Goal: Transaction & Acquisition: Obtain resource

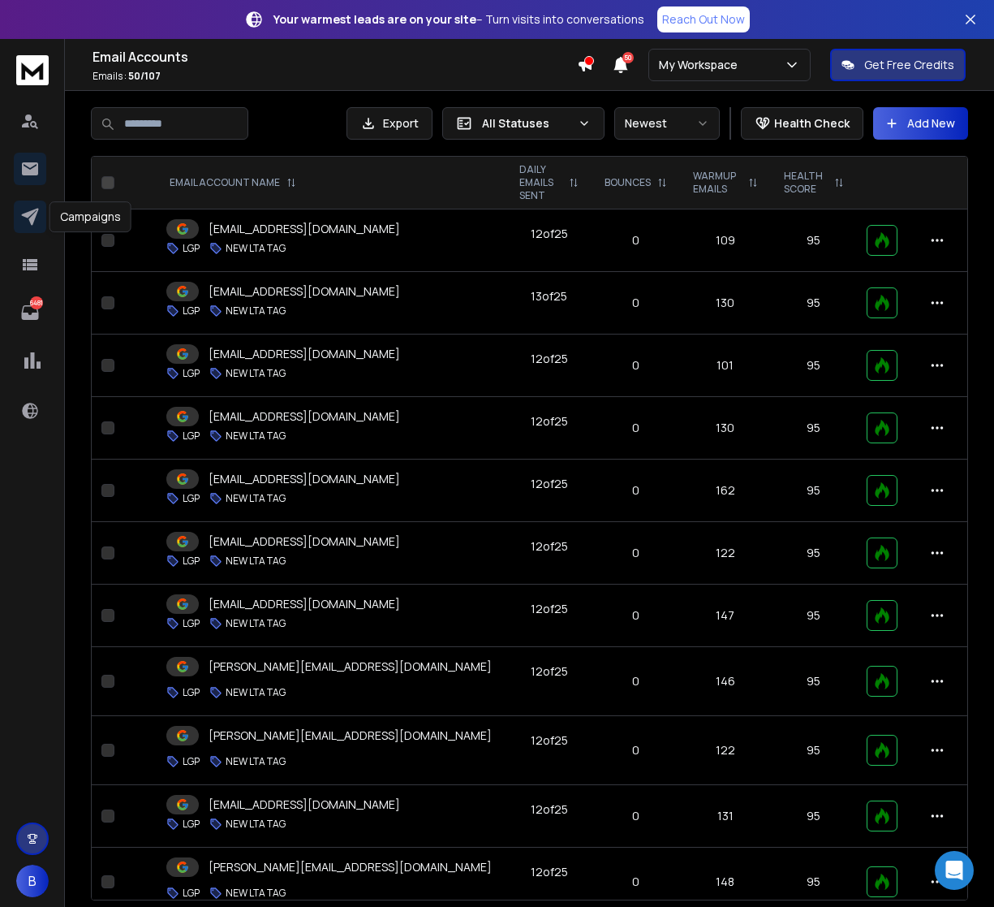
click at [34, 213] on icon at bounding box center [29, 216] width 17 height 17
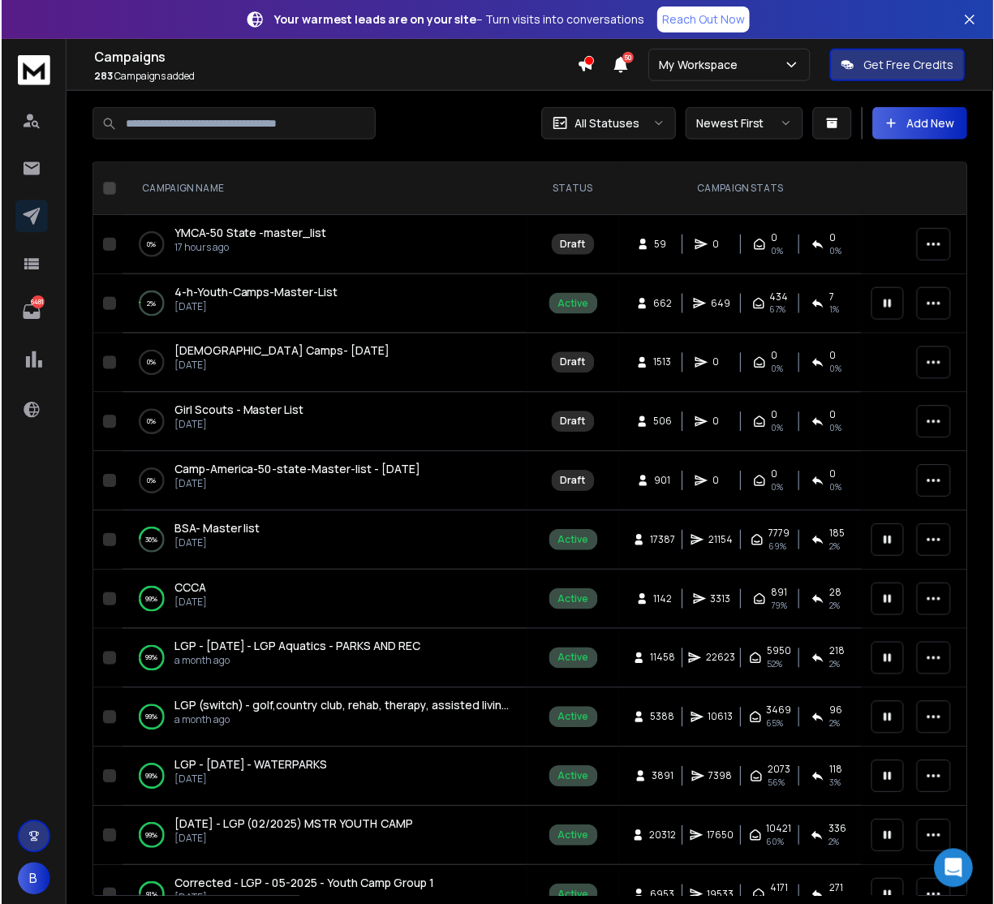
scroll to position [2, 0]
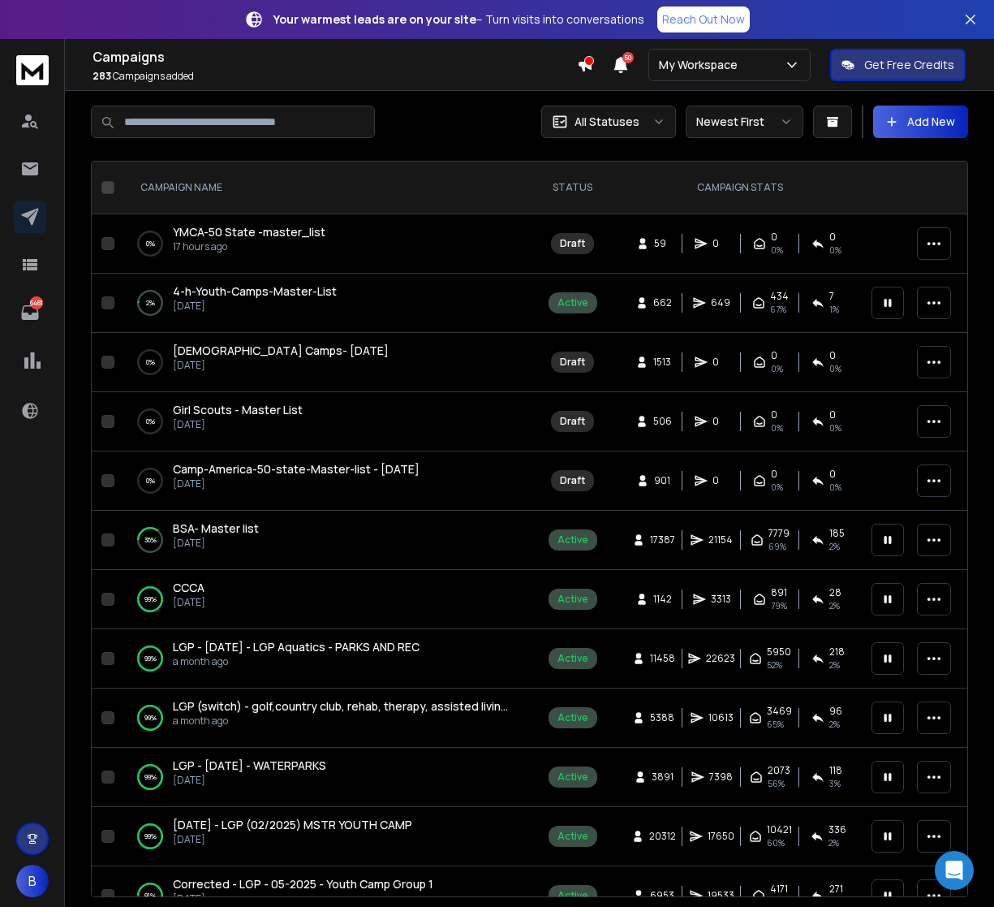
click at [285, 134] on input at bounding box center [233, 122] width 284 height 32
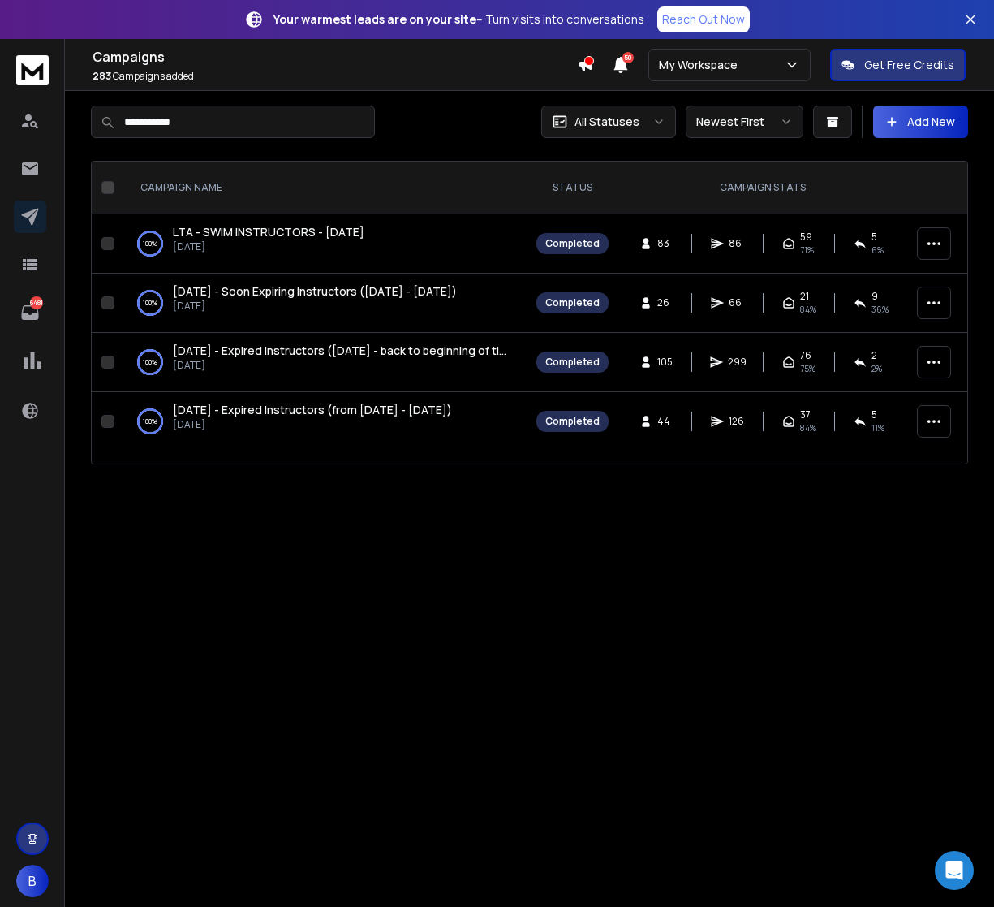
type input "**********"
click at [260, 403] on span "[DATE] - Expired Instructors (from [DATE] - [DATE])" at bounding box center [312, 409] width 279 height 15
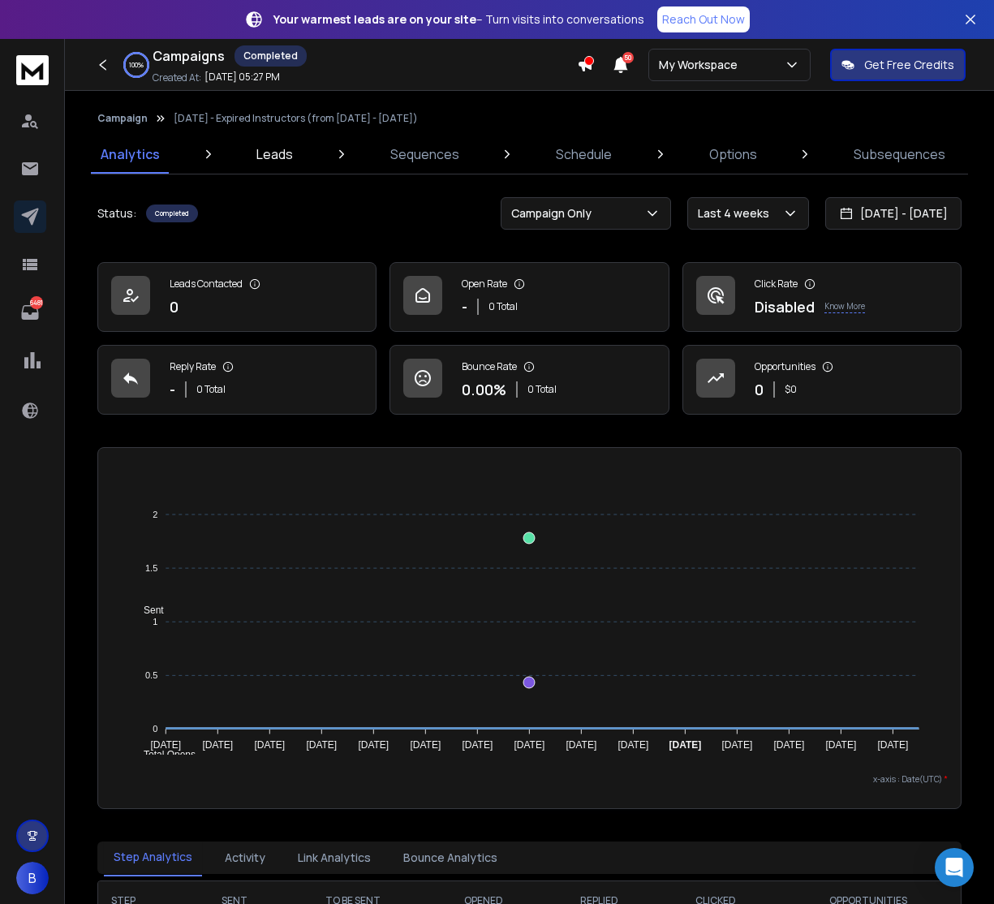
click at [278, 157] on p "Leads" at bounding box center [274, 153] width 37 height 19
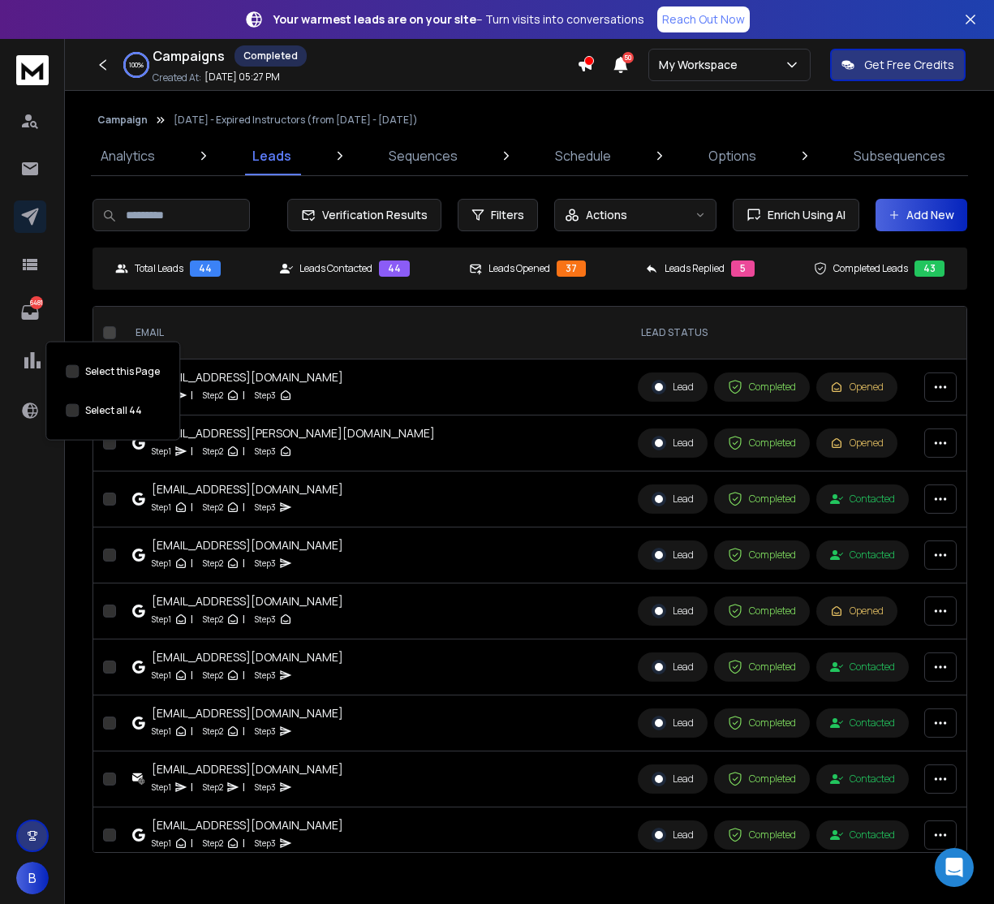
click at [75, 408] on button "Select this Page" at bounding box center [72, 410] width 13 height 13
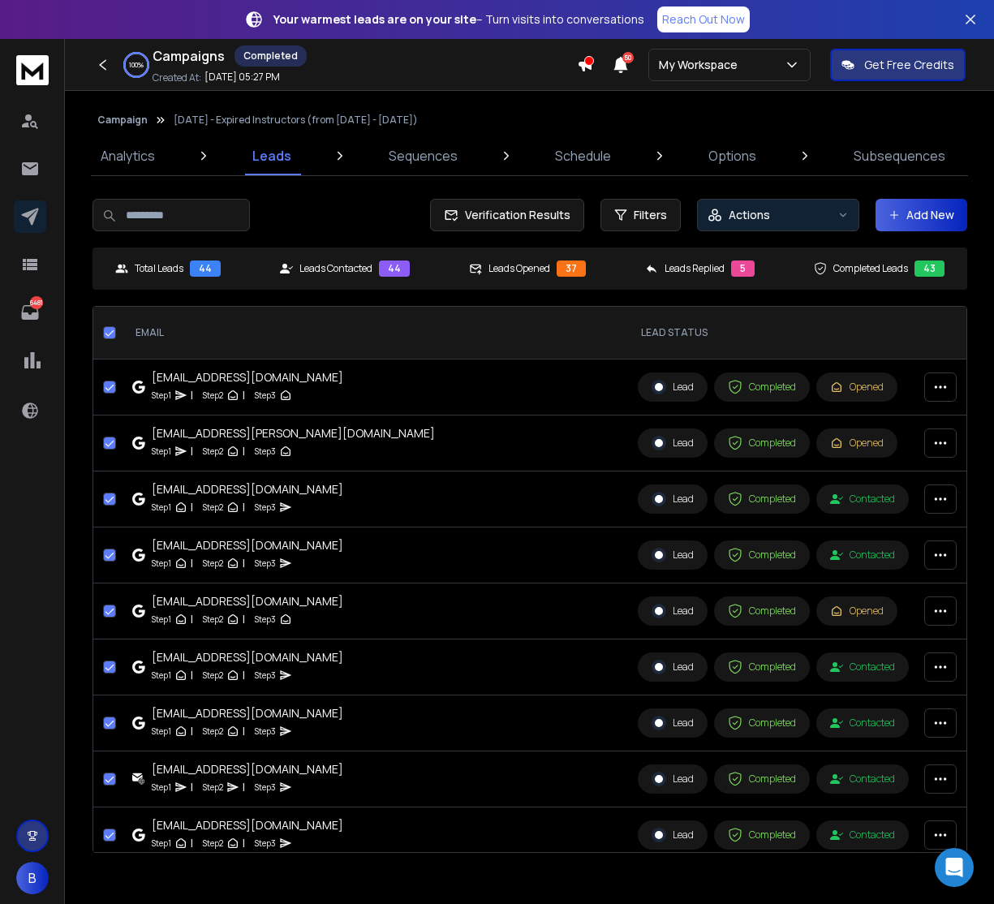
click at [746, 217] on p "Actions" at bounding box center [749, 215] width 41 height 16
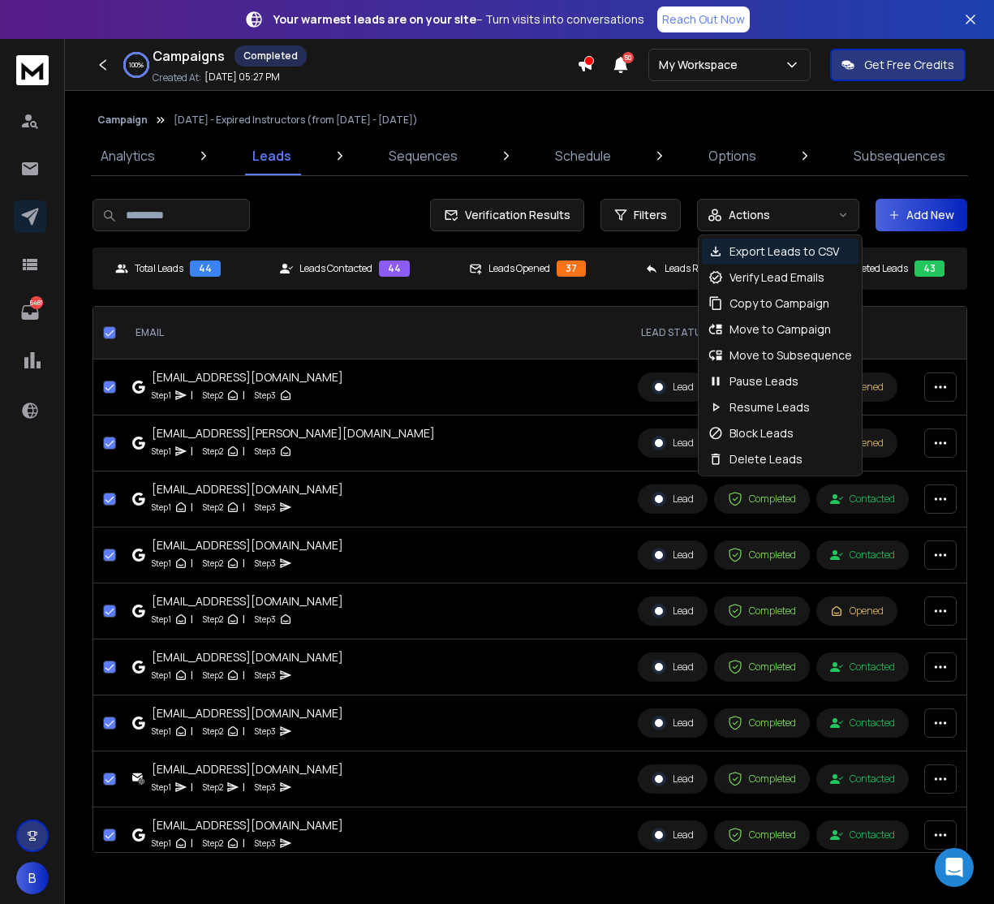
click at [767, 251] on p "Export Leads to CSV" at bounding box center [785, 251] width 110 height 16
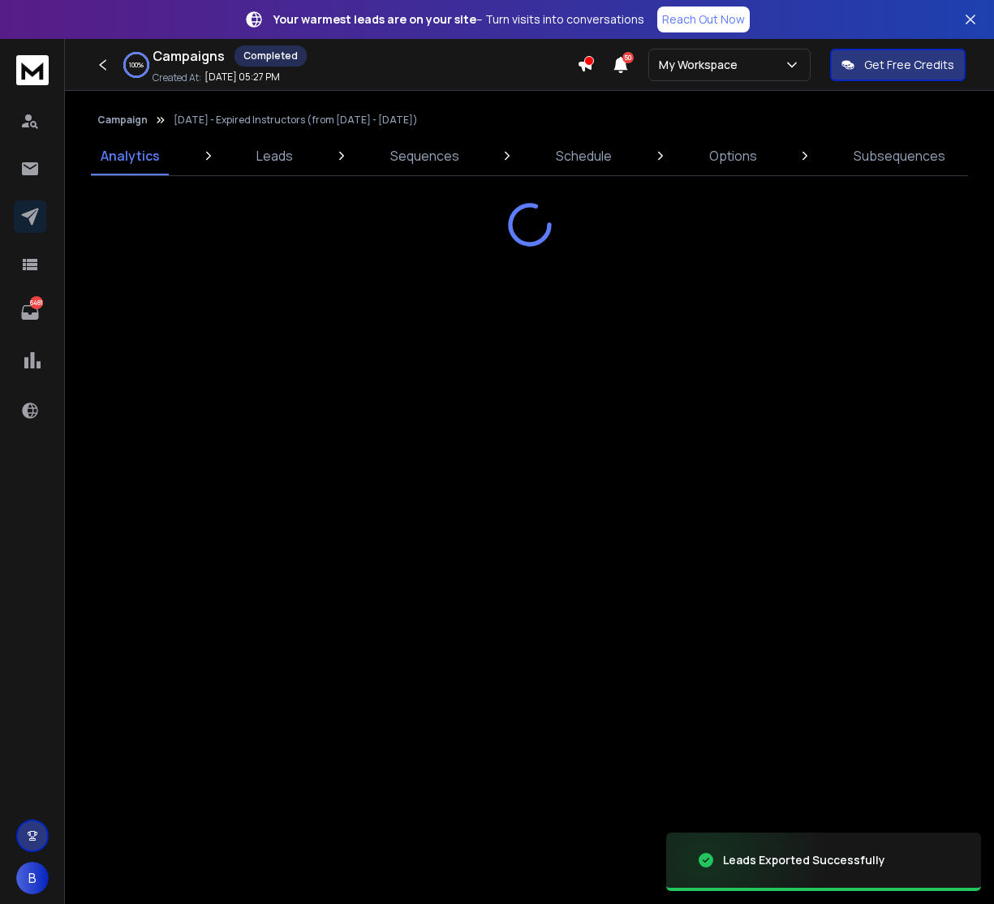
scroll to position [2, 0]
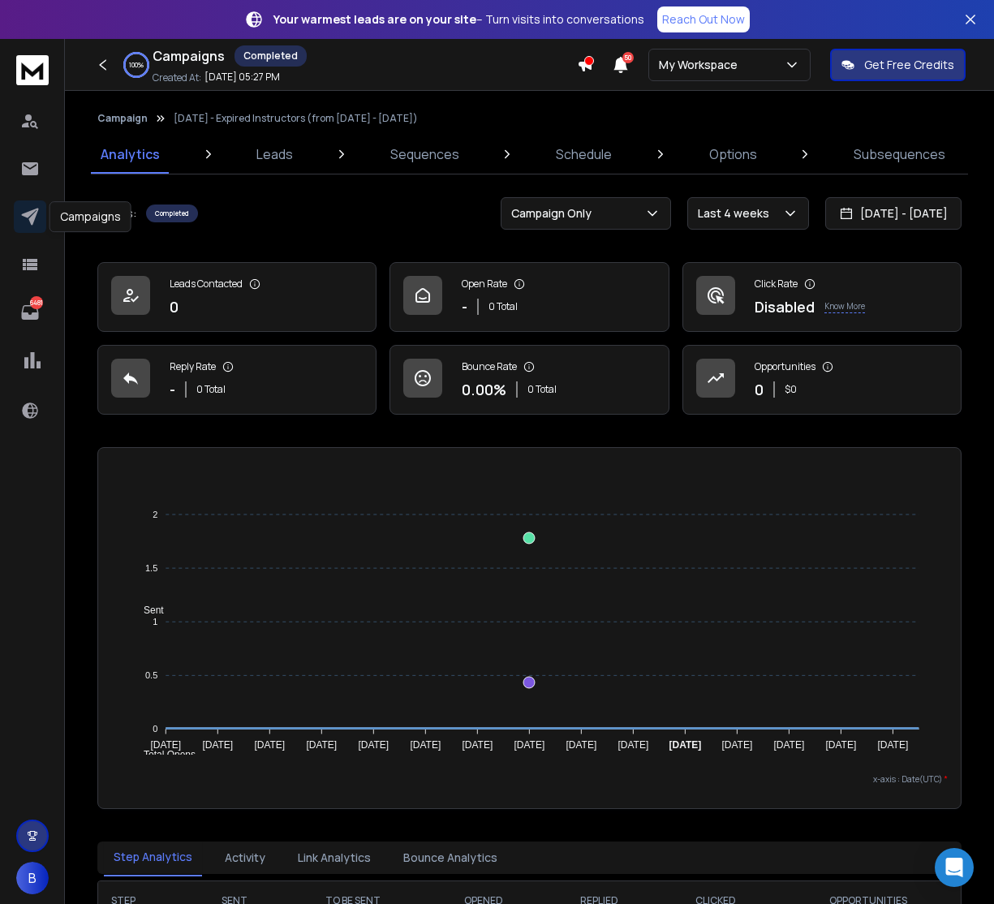
click at [36, 221] on icon at bounding box center [29, 216] width 19 height 19
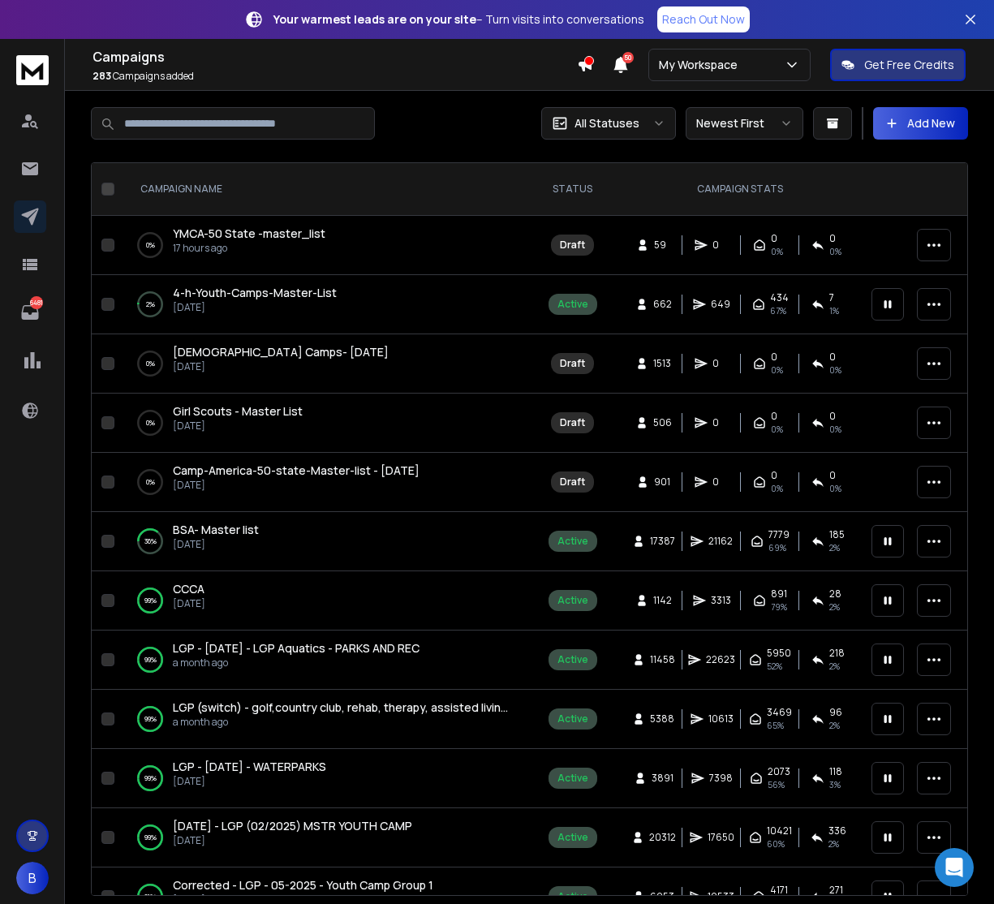
click at [282, 137] on input at bounding box center [233, 123] width 284 height 32
click at [266, 133] on input "**********" at bounding box center [233, 123] width 284 height 32
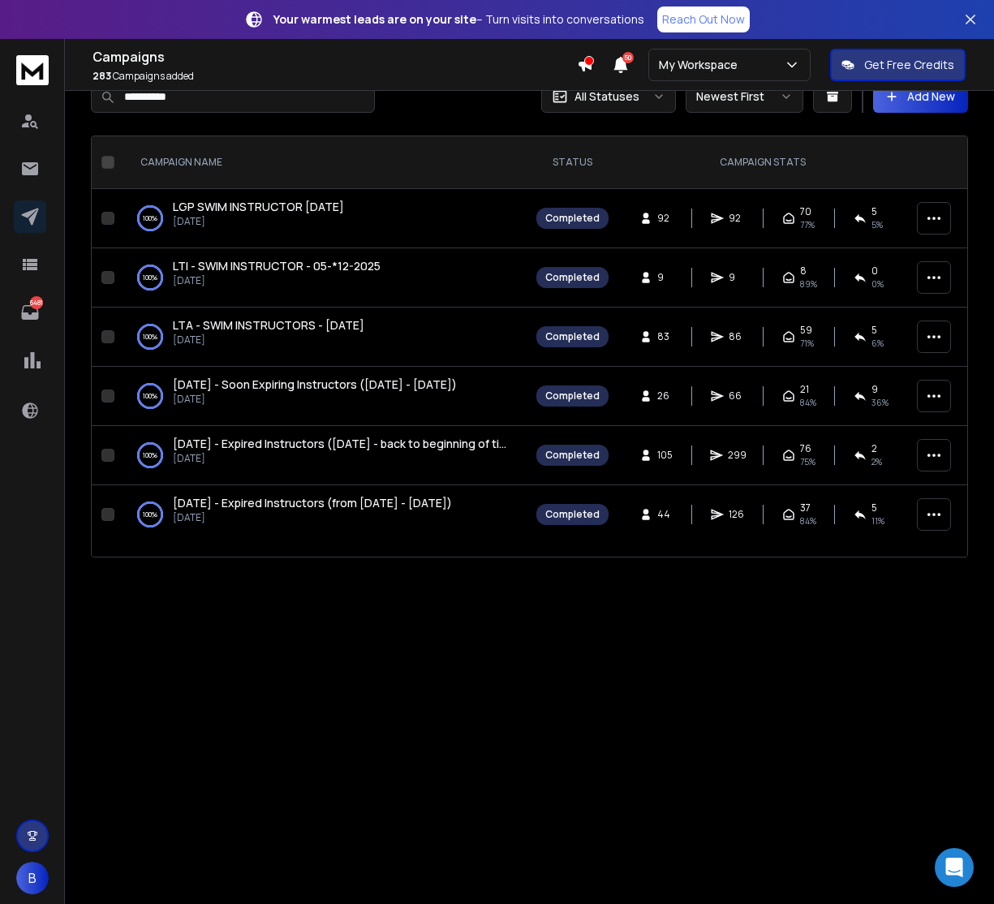
scroll to position [33, 0]
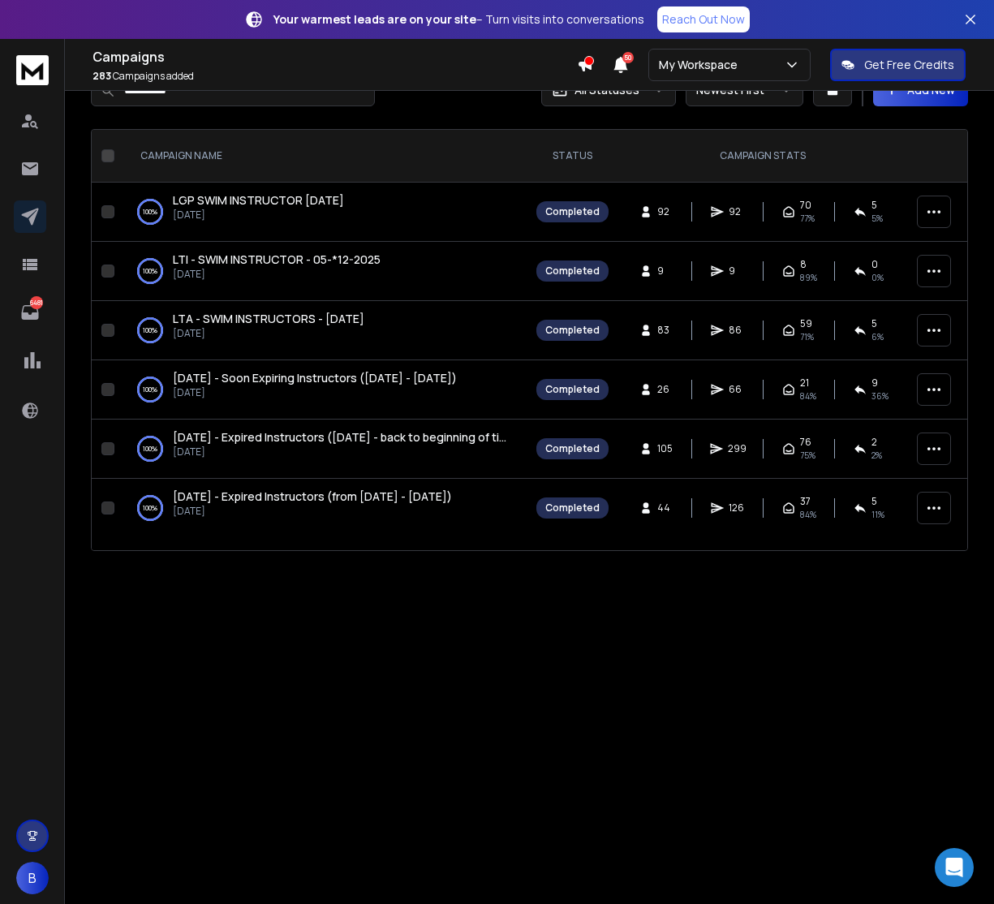
type input "**********"
click at [353, 502] on link "[DATE] - Expired Instructors (from [DATE] - [DATE])" at bounding box center [312, 497] width 279 height 16
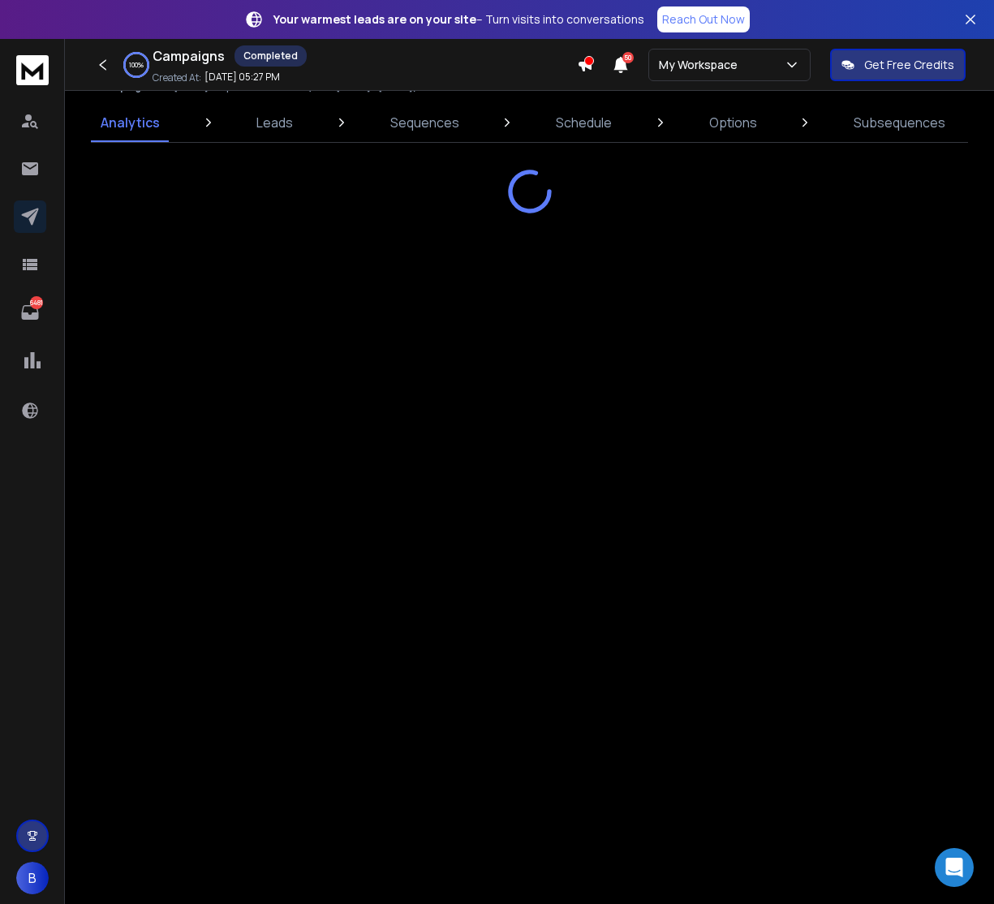
click at [361, 497] on div at bounding box center [529, 618] width 864 height 904
click at [292, 123] on link "Leads" at bounding box center [275, 122] width 56 height 39
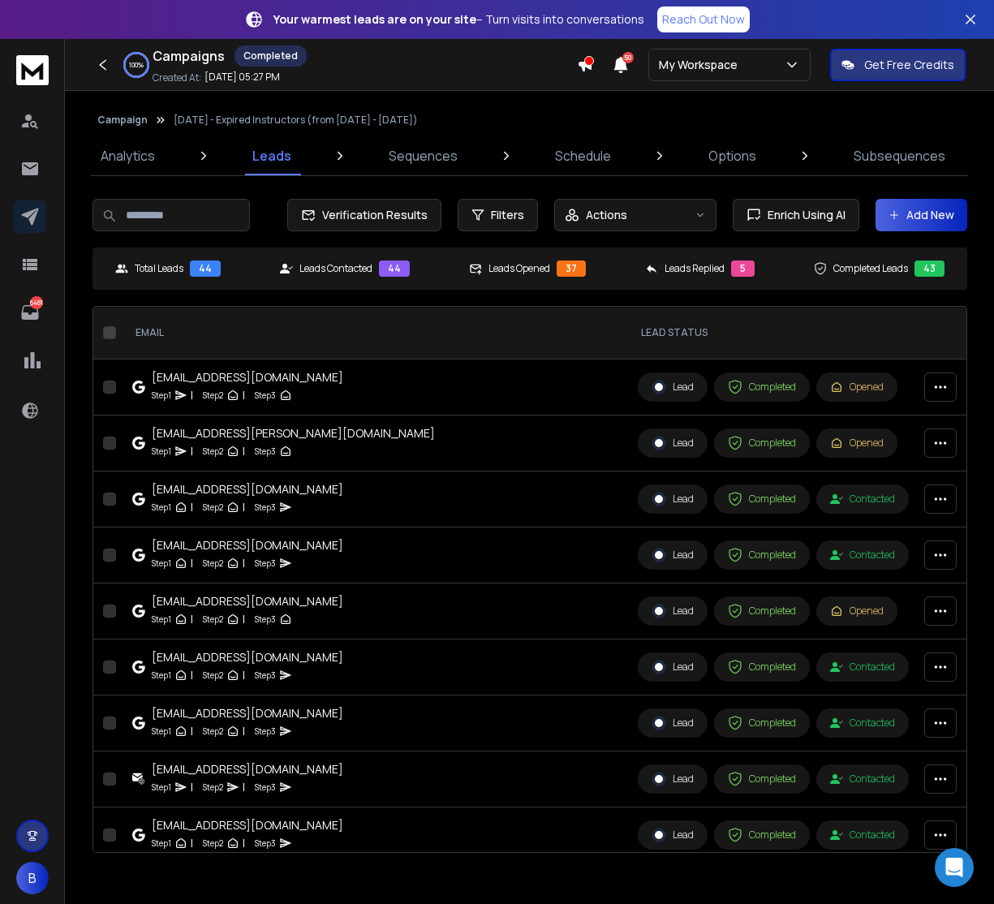
click at [224, 218] on input at bounding box center [171, 215] width 157 height 32
click at [639, 210] on div "Actions" at bounding box center [626, 215] width 123 height 16
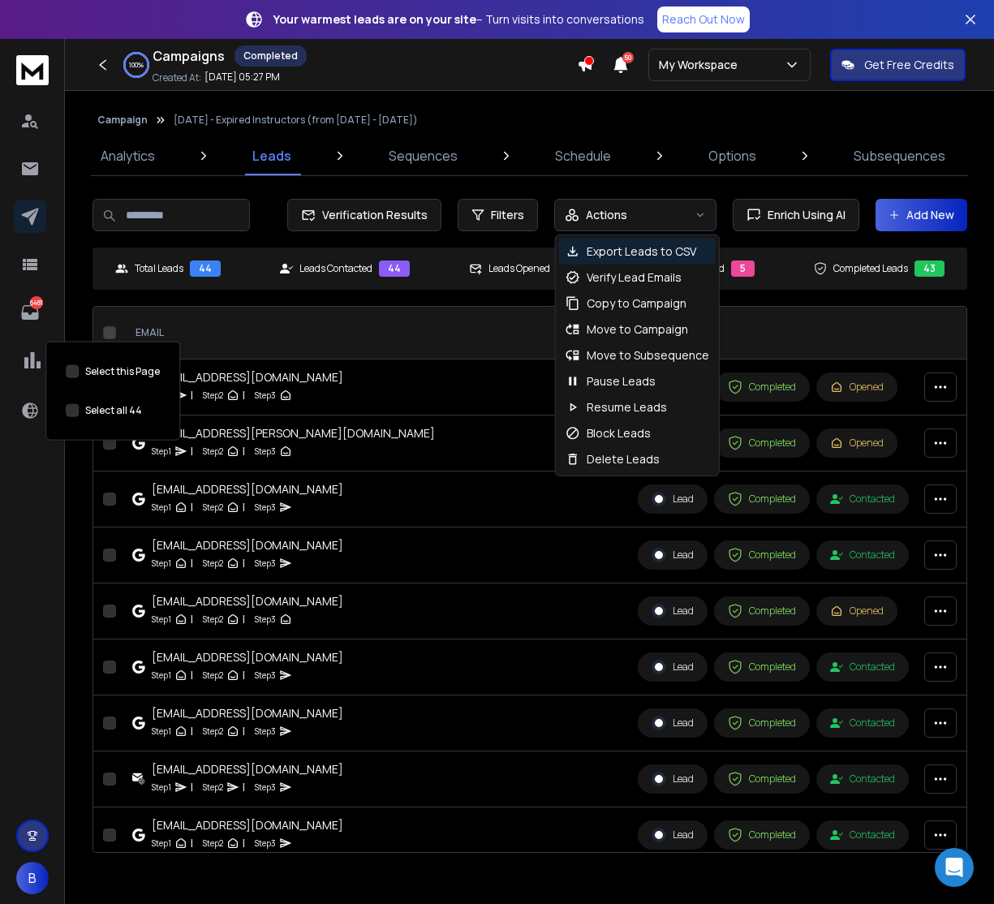
click at [110, 326] on button "Select this Page" at bounding box center [109, 332] width 13 height 13
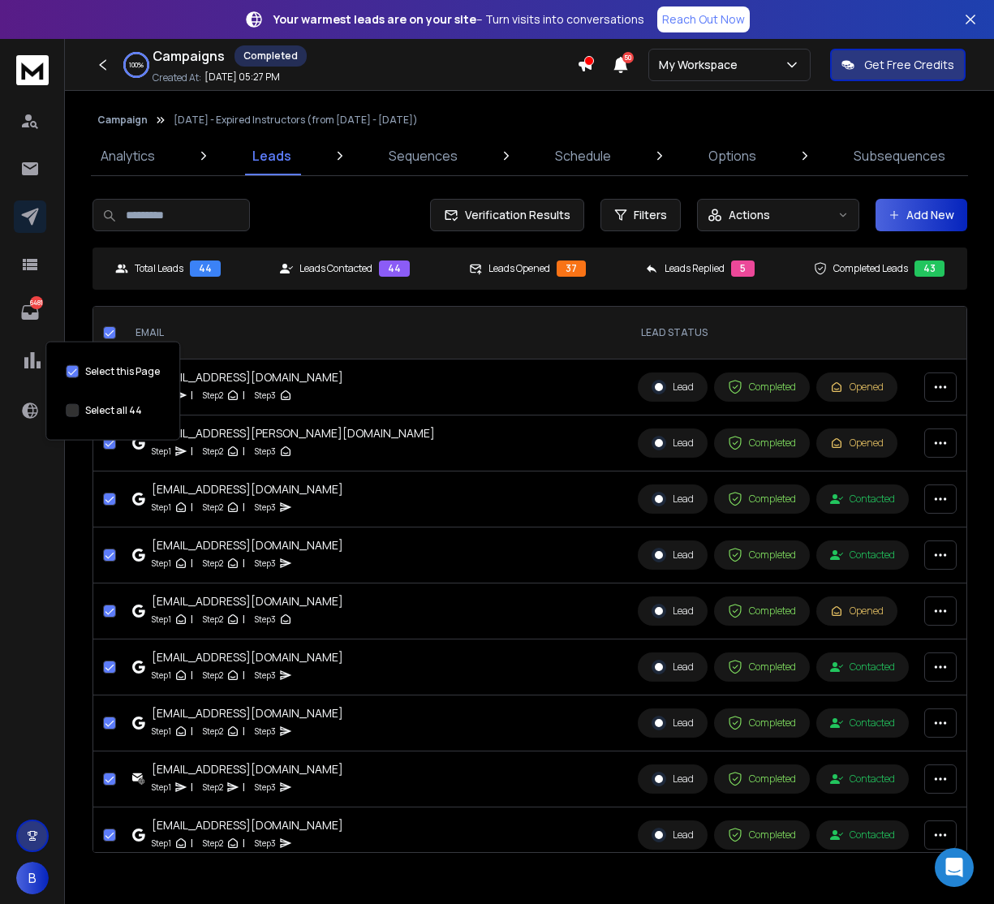
click at [79, 410] on div "Select all 44" at bounding box center [113, 410] width 94 height 13
click at [78, 411] on button "Select this Page" at bounding box center [72, 410] width 13 height 13
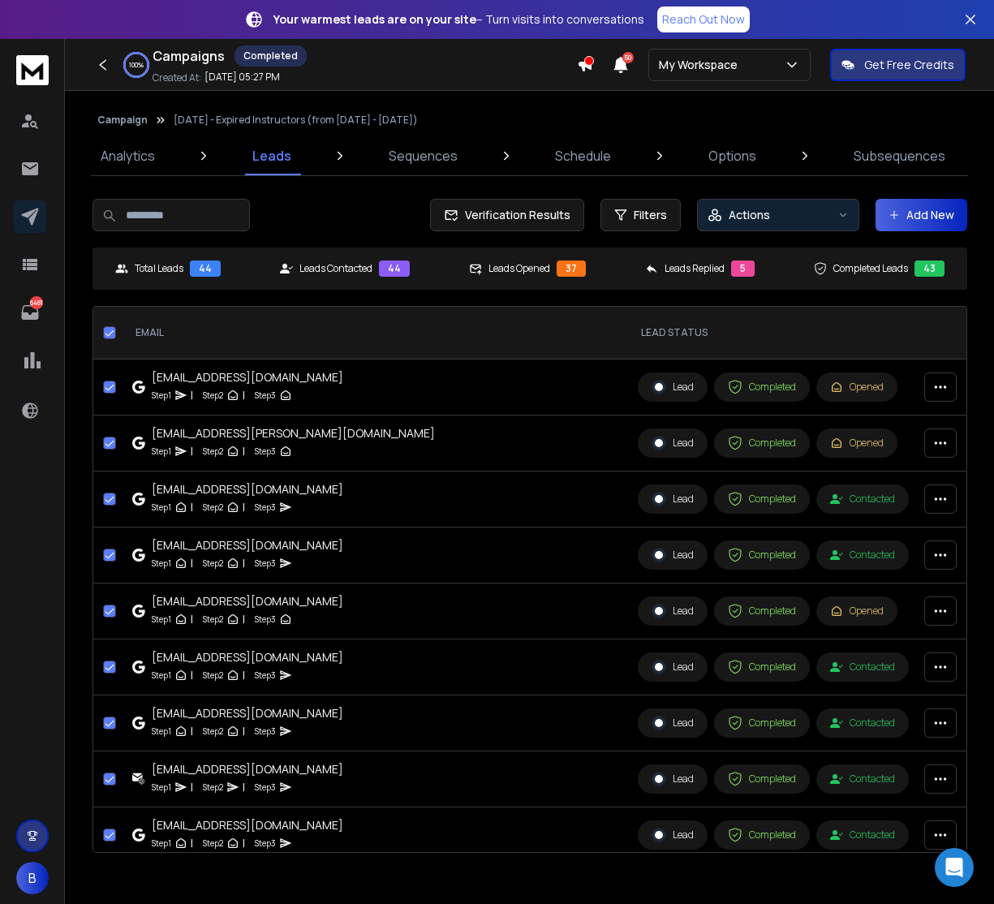
click at [750, 212] on p "Actions" at bounding box center [749, 215] width 41 height 16
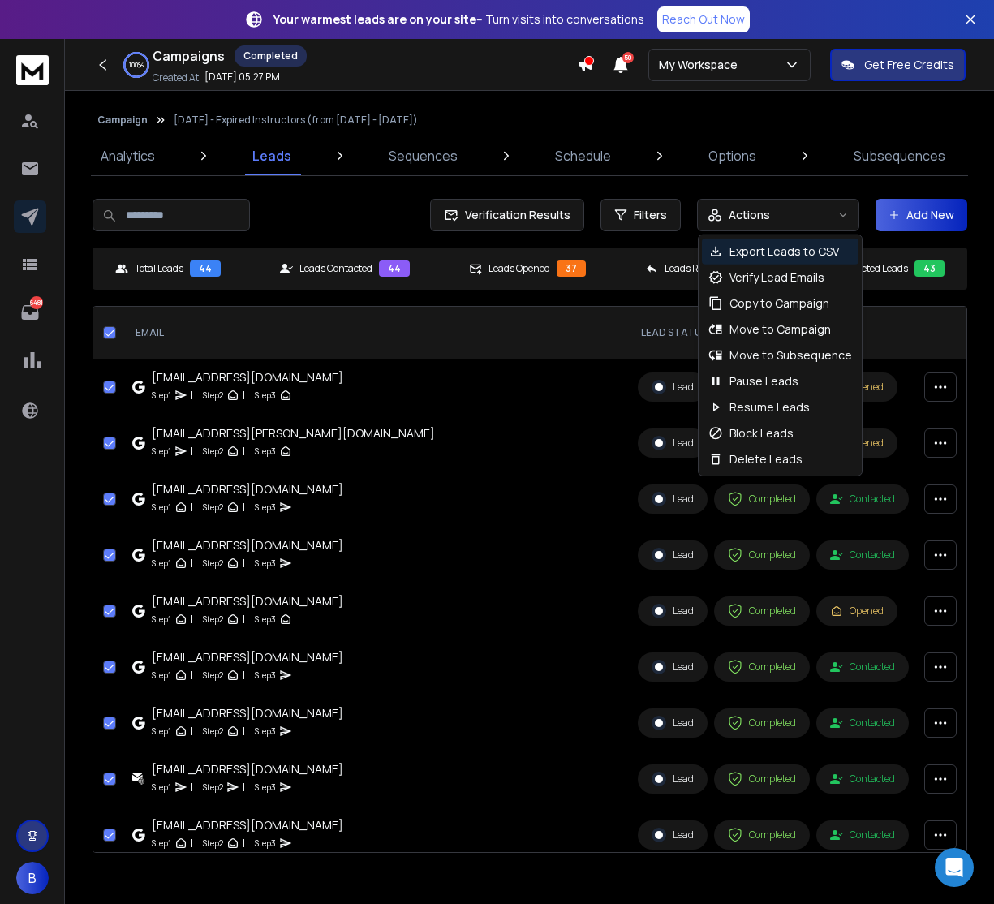
click at [767, 250] on p "Export Leads to CSV" at bounding box center [785, 251] width 110 height 16
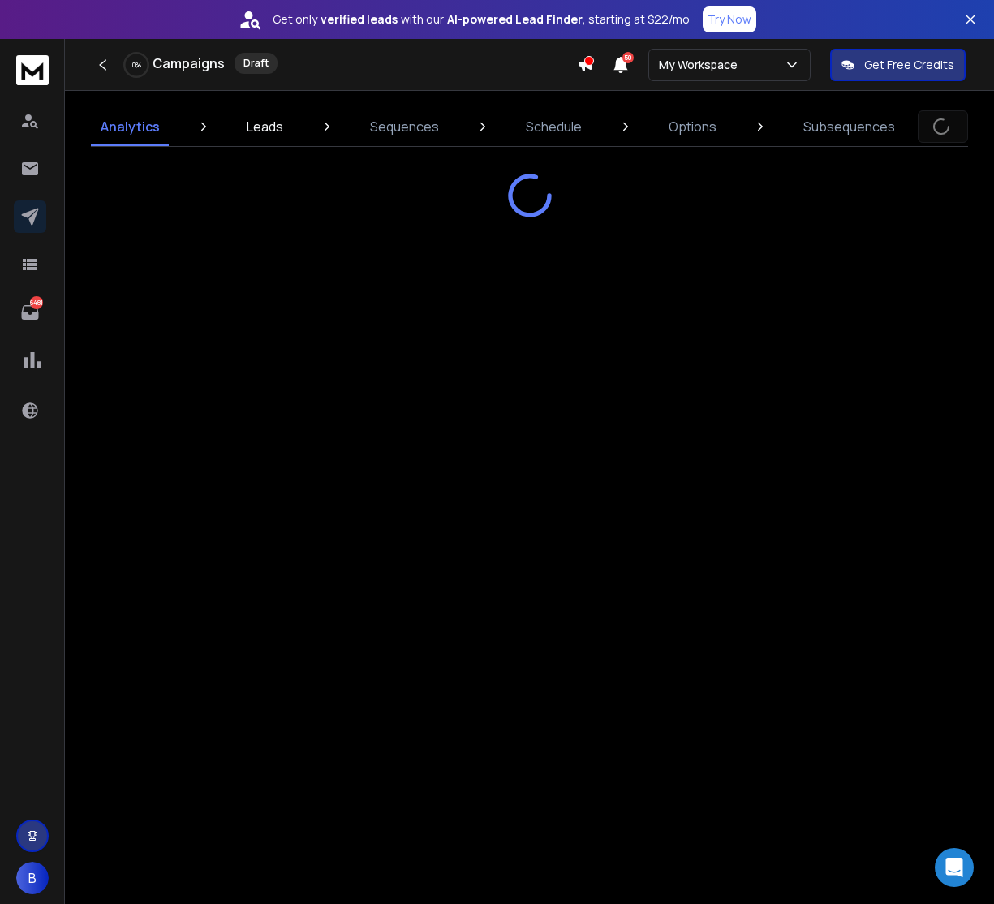
click at [275, 131] on p "Leads" at bounding box center [265, 126] width 37 height 19
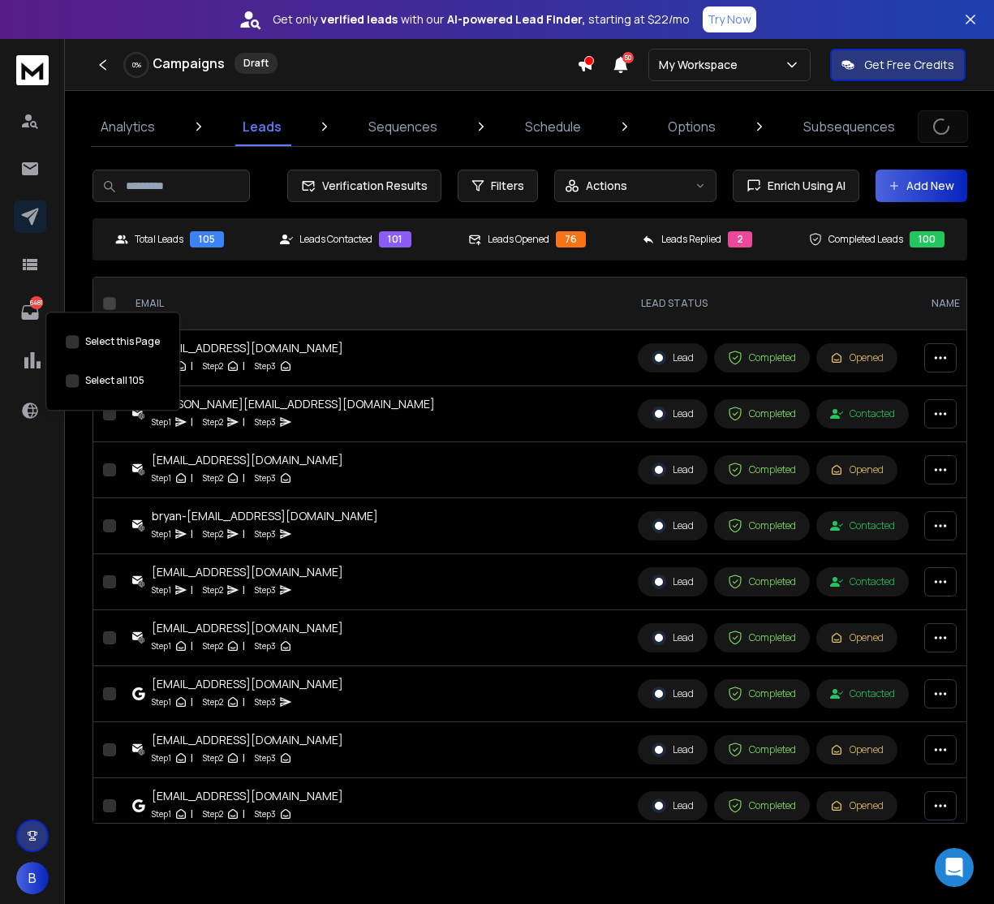
click at [74, 377] on button "Select this Page" at bounding box center [72, 380] width 13 height 13
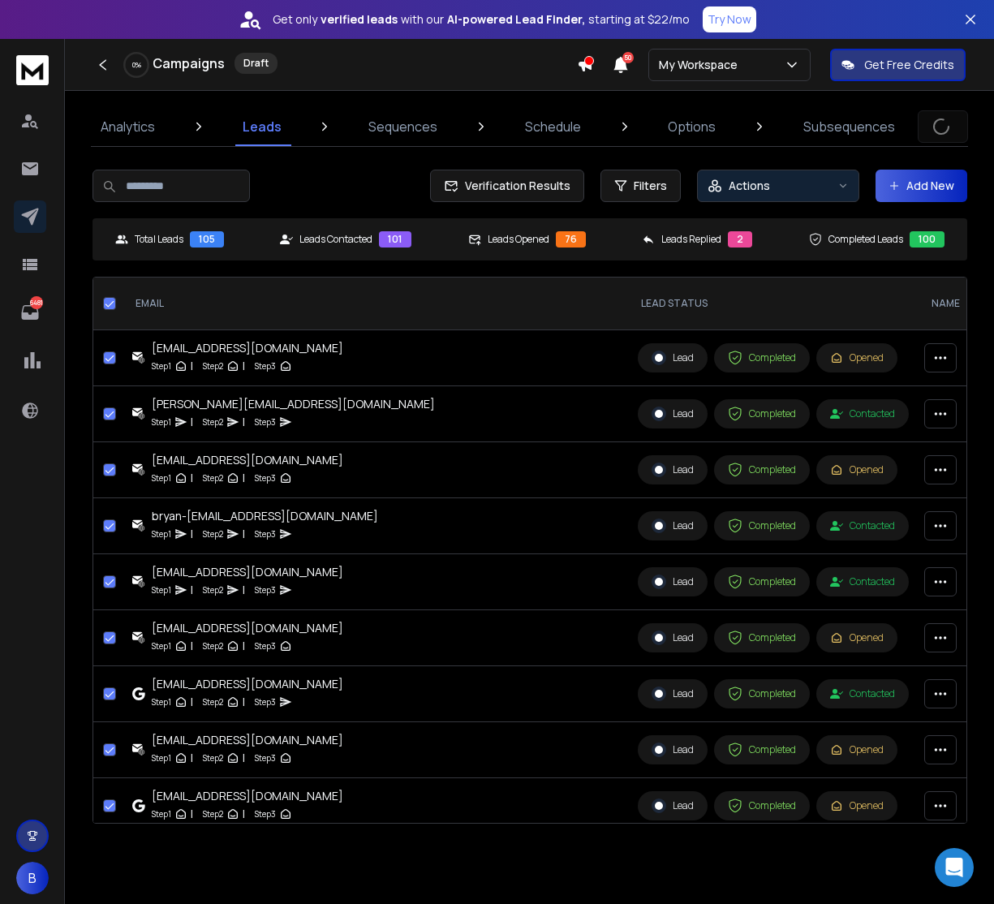
click at [734, 185] on p "Actions" at bounding box center [749, 186] width 41 height 16
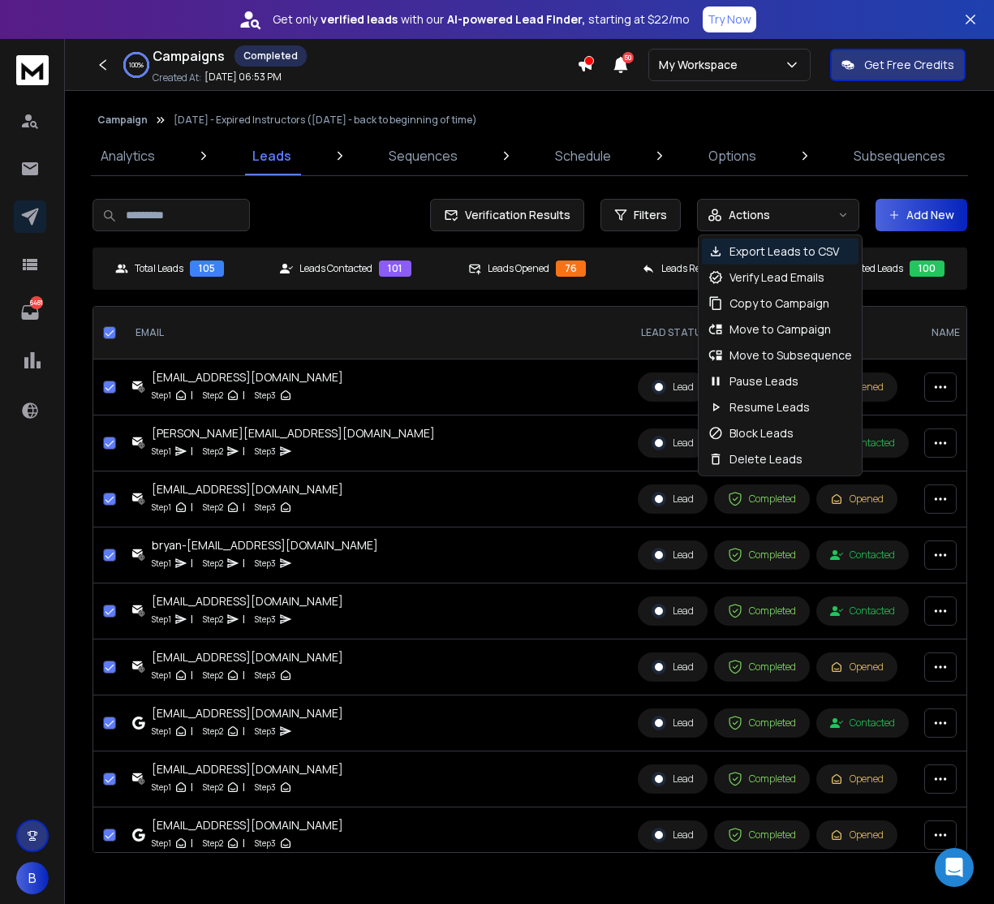
click at [769, 249] on p "Export Leads to CSV" at bounding box center [785, 251] width 110 height 16
